Goal: Task Accomplishment & Management: Manage account settings

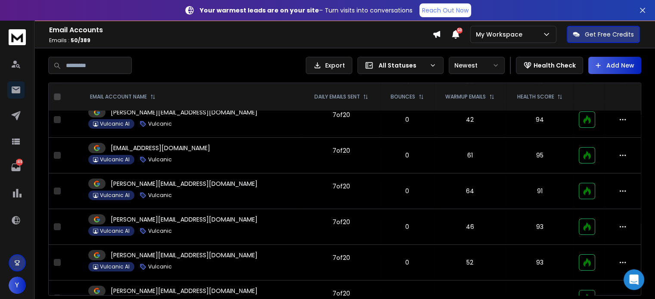
scroll to position [301, 0]
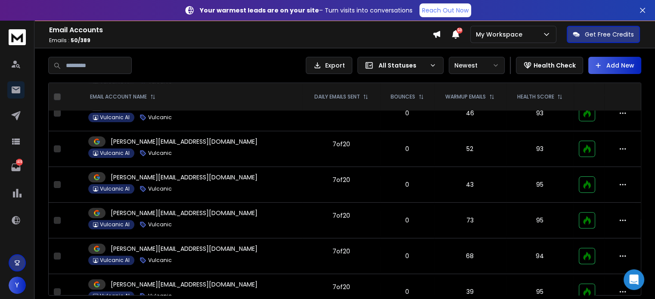
click at [392, 167] on td "0" at bounding box center [407, 185] width 54 height 36
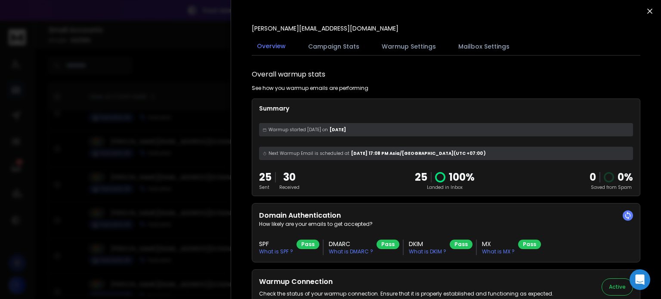
click at [647, 8] on icon "button" at bounding box center [650, 11] width 9 height 9
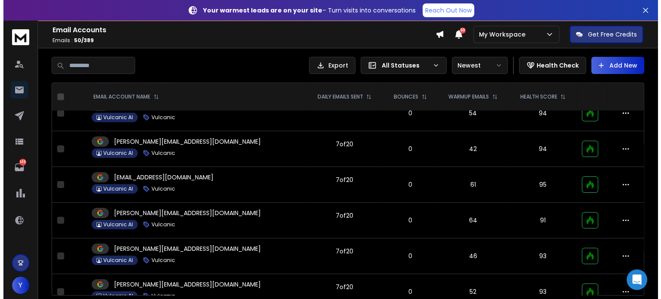
scroll to position [0, 0]
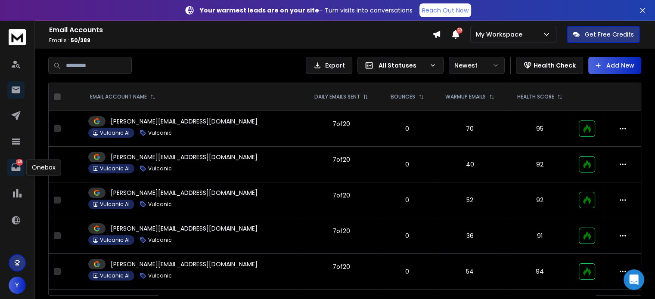
click at [16, 166] on p "149" at bounding box center [19, 162] width 7 height 7
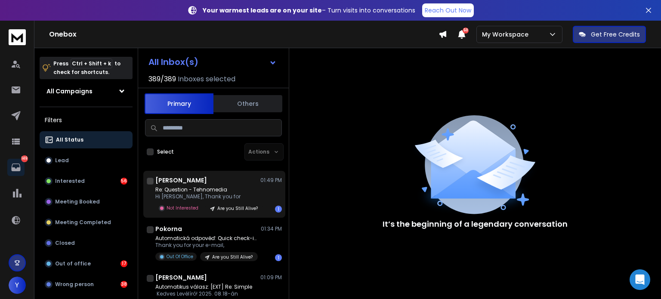
click at [233, 194] on p "Hi [PERSON_NAME], Thank you for" at bounding box center [206, 196] width 103 height 7
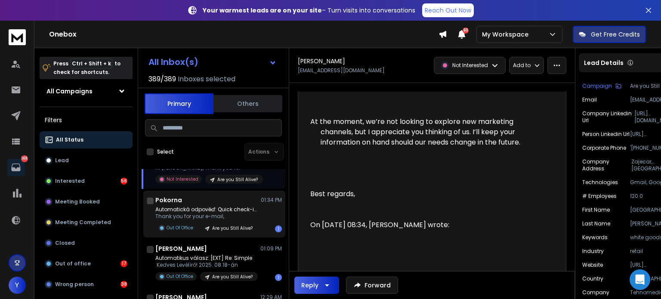
scroll to position [43, 0]
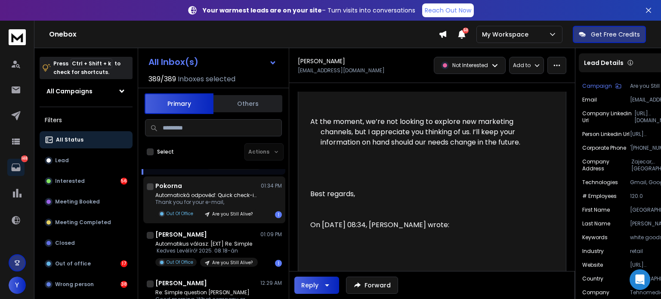
click at [233, 208] on div "Automatická odpověď: Quick check-in [PERSON_NAME] Thank you for your e-mail, Ou…" at bounding box center [206, 205] width 103 height 26
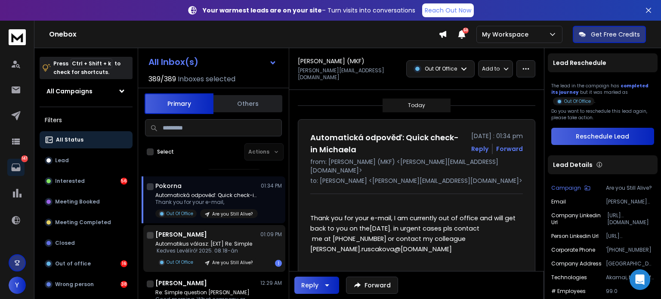
click at [236, 246] on p "Automatikus válasz: [EXT] Re: Simple" at bounding box center [206, 244] width 102 height 7
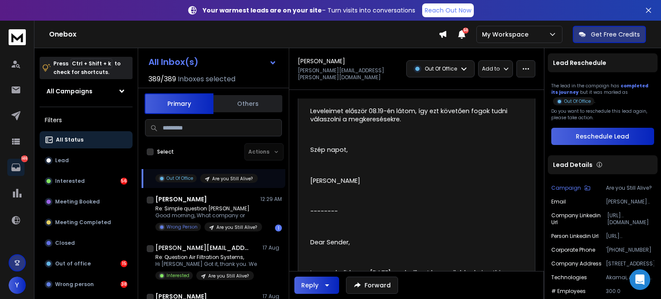
scroll to position [129, 0]
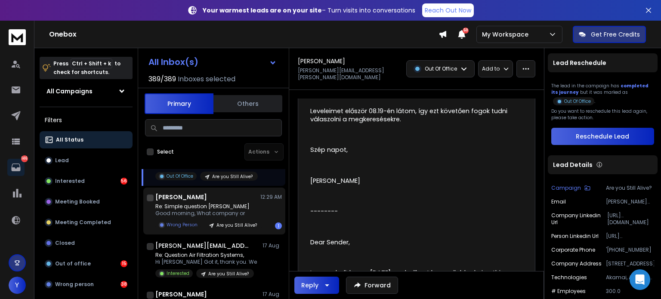
click at [251, 205] on p "Re: Simple question [PERSON_NAME]" at bounding box center [206, 206] width 103 height 7
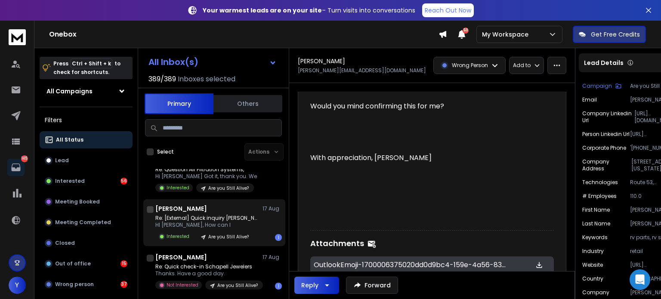
scroll to position [215, 0]
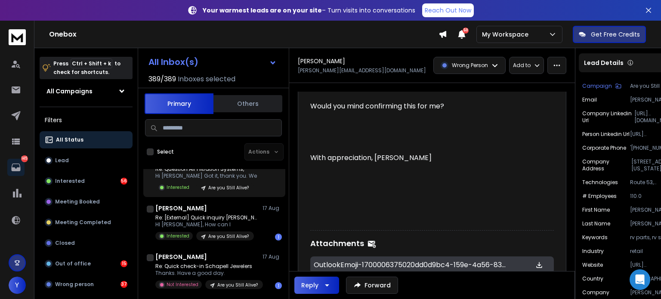
click at [229, 186] on p "Are you Still Alive?" at bounding box center [228, 188] width 40 height 6
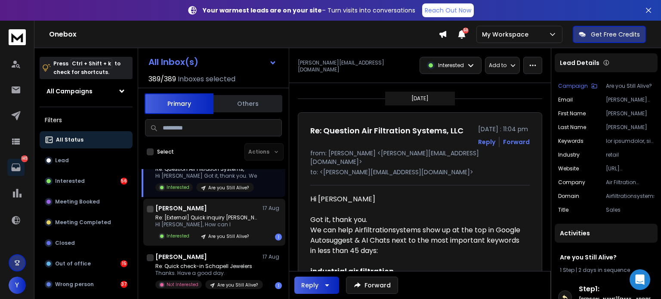
click at [224, 227] on p "HI [PERSON_NAME], How can I" at bounding box center [206, 224] width 103 height 7
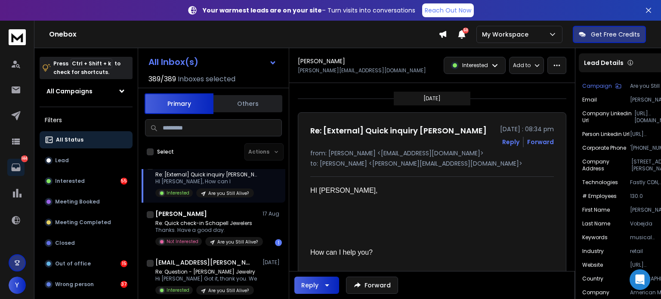
click at [226, 226] on p "Re: Quick check-in Schapell Jewelers" at bounding box center [206, 223] width 103 height 7
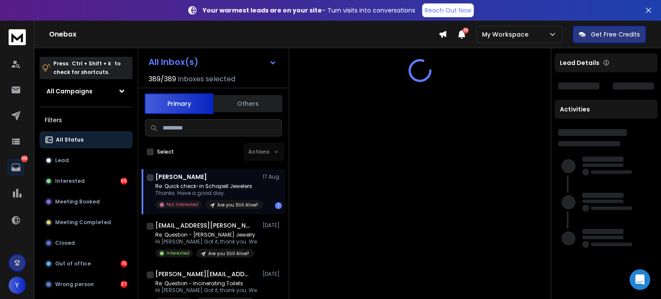
scroll to position [345, 0]
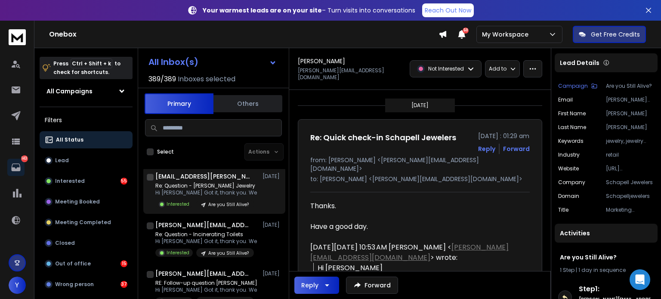
click at [227, 173] on div "[EMAIL_ADDRESS][PERSON_NAME][DOMAIN_NAME] [DATE]" at bounding box center [218, 176] width 127 height 9
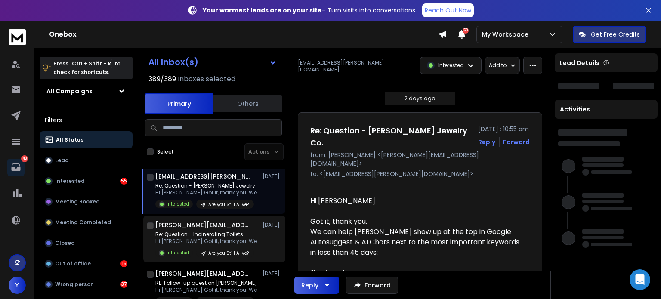
click at [222, 224] on h1 "[PERSON_NAME][EMAIL_ADDRESS][DOMAIN_NAME]" at bounding box center [202, 225] width 95 height 9
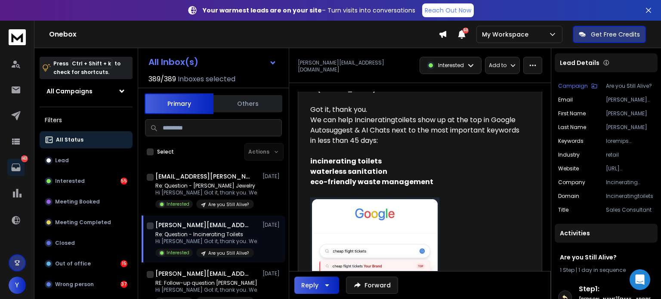
scroll to position [43, 0]
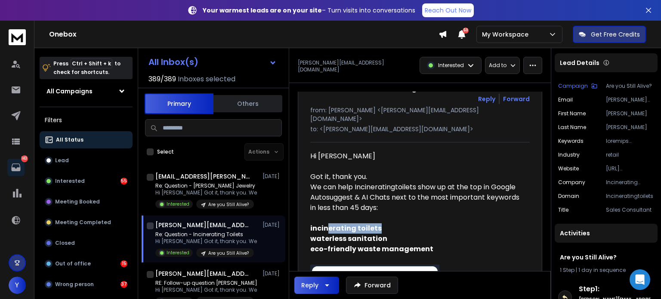
drag, startPoint x: 329, startPoint y: 218, endPoint x: 389, endPoint y: 217, distance: 59.4
drag, startPoint x: 388, startPoint y: 231, endPoint x: 335, endPoint y: 230, distance: 52.5
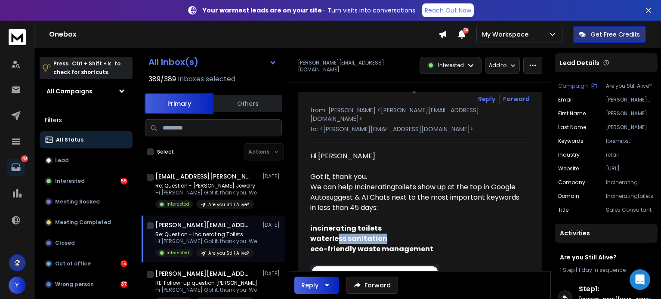
click at [335, 234] on b "waterless sanitation" at bounding box center [348, 239] width 77 height 10
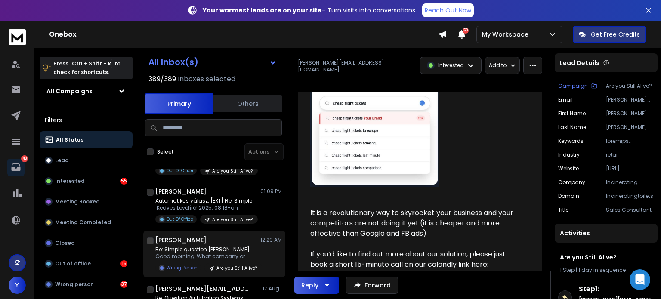
scroll to position [0, 0]
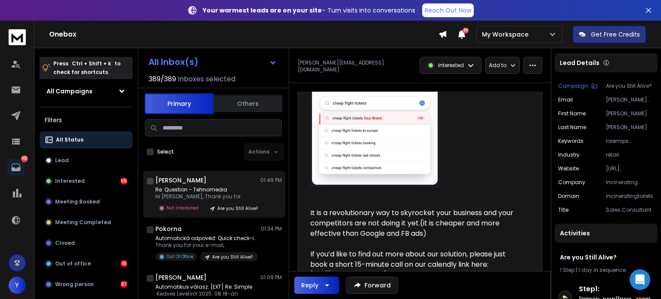
click at [215, 190] on p "Re: Question - Tehnomedia" at bounding box center [206, 189] width 103 height 7
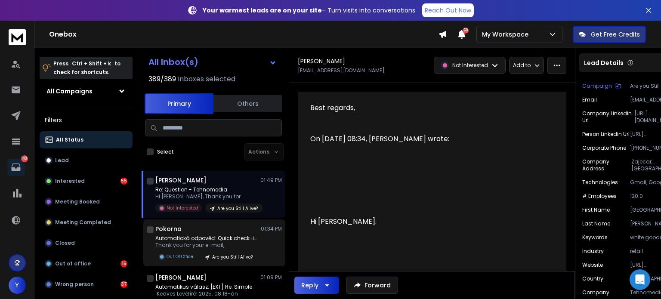
click at [229, 246] on p "Thank you for your e-mail," at bounding box center [206, 245] width 103 height 7
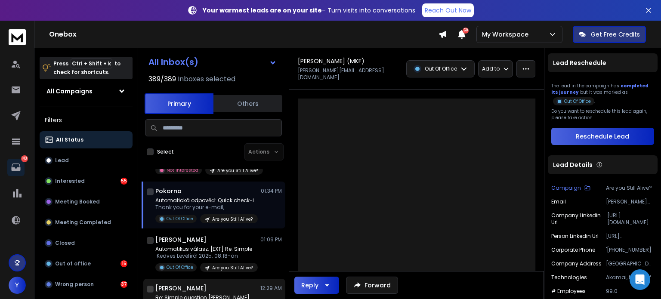
scroll to position [86, 0]
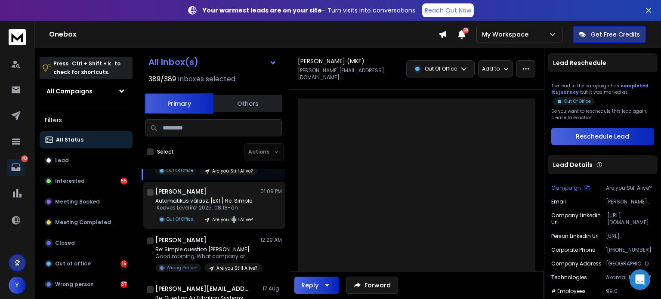
click at [232, 216] on div "Are you Still Alive?" at bounding box center [229, 219] width 58 height 9
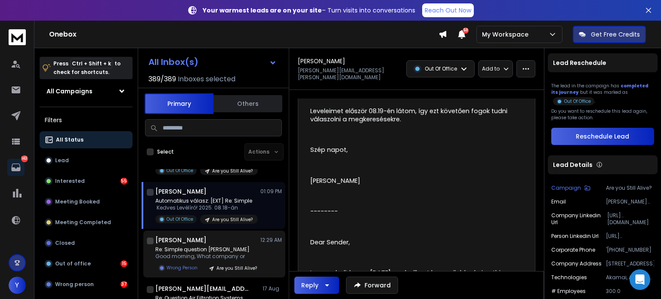
click at [240, 243] on div "[PERSON_NAME] 12:29 AM" at bounding box center [218, 240] width 127 height 9
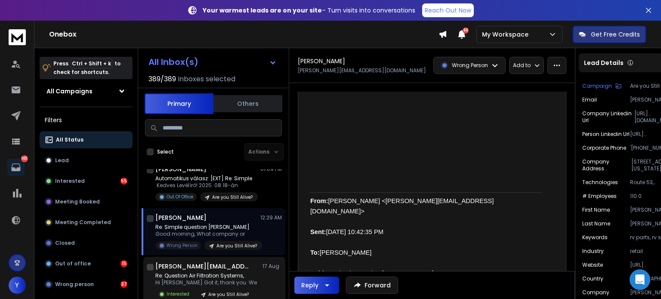
scroll to position [129, 0]
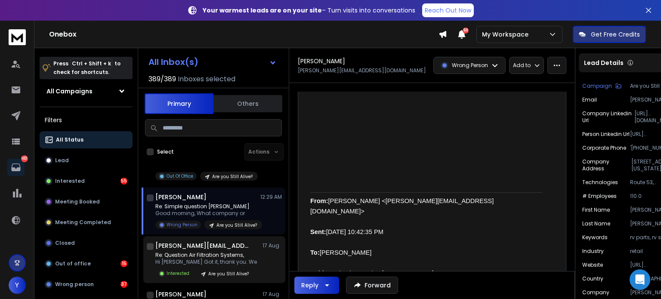
click at [241, 242] on h1 "[PERSON_NAME][EMAIL_ADDRESS][DOMAIN_NAME]" at bounding box center [202, 246] width 95 height 9
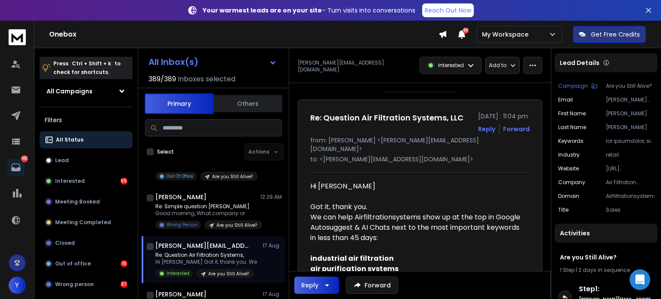
scroll to position [0, 0]
